Goal: Task Accomplishment & Management: Manage account settings

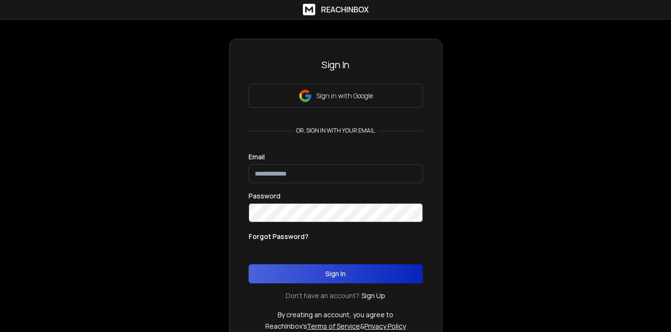
click at [279, 173] on input "email" at bounding box center [336, 173] width 174 height 19
type input "**********"
click at [324, 273] on button "Sign In" at bounding box center [336, 273] width 174 height 19
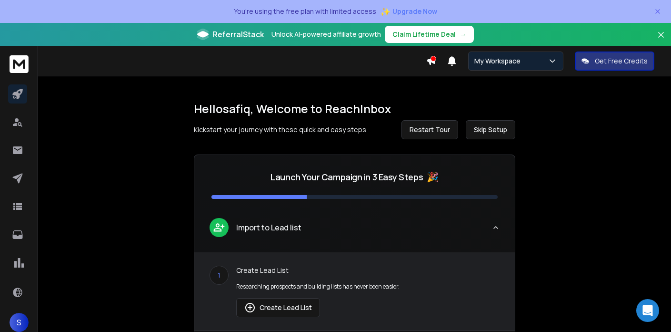
click at [514, 64] on p "My Workspace" at bounding box center [500, 61] width 50 height 10
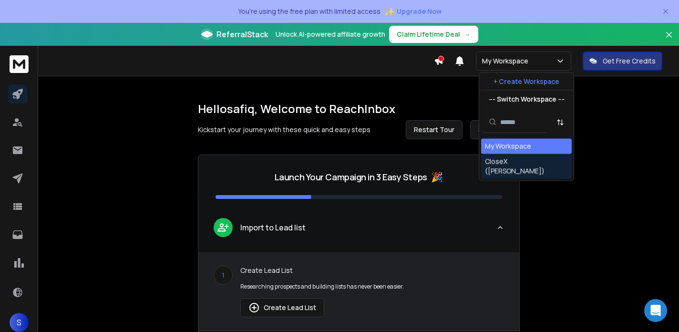
click at [510, 162] on div "CloseX (Safiq)" at bounding box center [526, 166] width 83 height 19
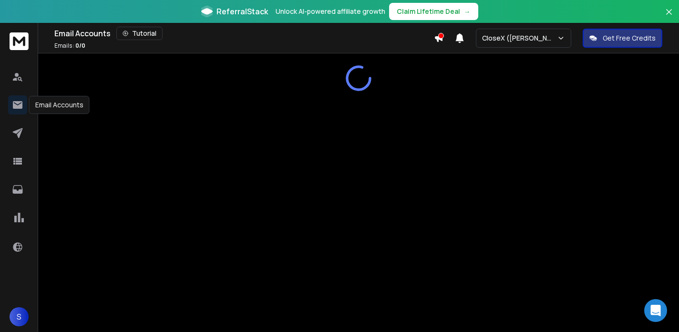
click at [19, 111] on link at bounding box center [17, 104] width 19 height 19
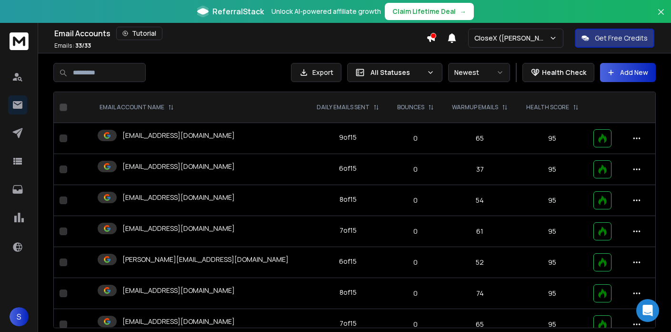
click at [644, 79] on button "Add New" at bounding box center [628, 72] width 56 height 19
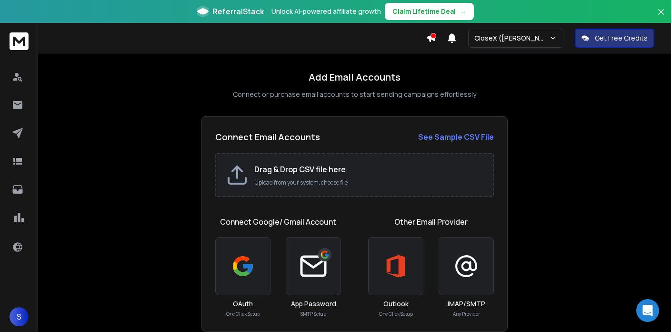
click at [414, 270] on div at bounding box center [395, 266] width 55 height 58
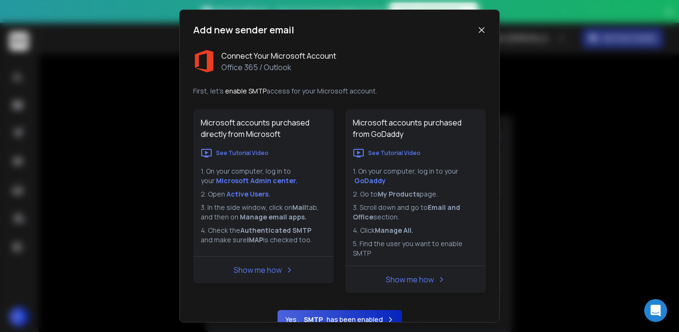
click at [357, 310] on button "Yes , SMTP has been enabled" at bounding box center [339, 319] width 124 height 19
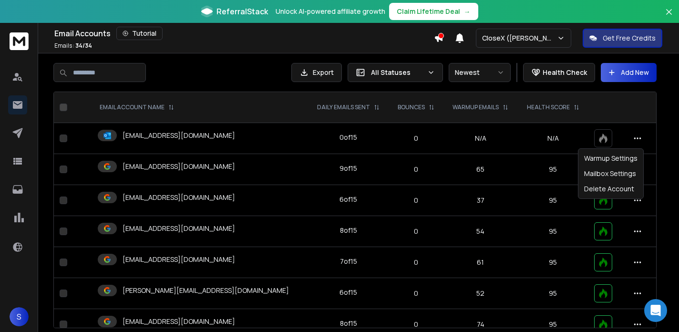
click at [633, 140] on icon at bounding box center [637, 138] width 9 height 9
click at [603, 191] on div "Delete Account" at bounding box center [610, 188] width 61 height 15
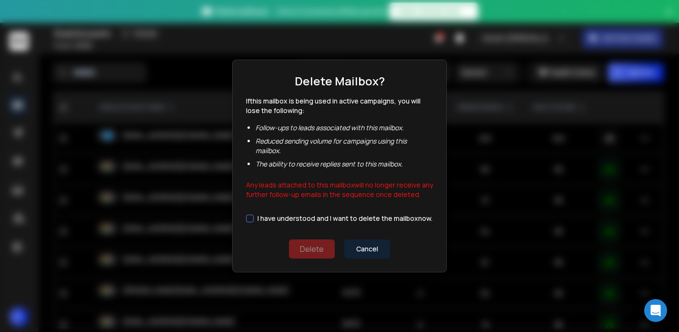
click at [253, 219] on button "I have understood and I want to delete the mailbox now." at bounding box center [250, 218] width 8 height 8
click at [305, 248] on button "Delete" at bounding box center [312, 248] width 46 height 19
